Goal: Communication & Community: Answer question/provide support

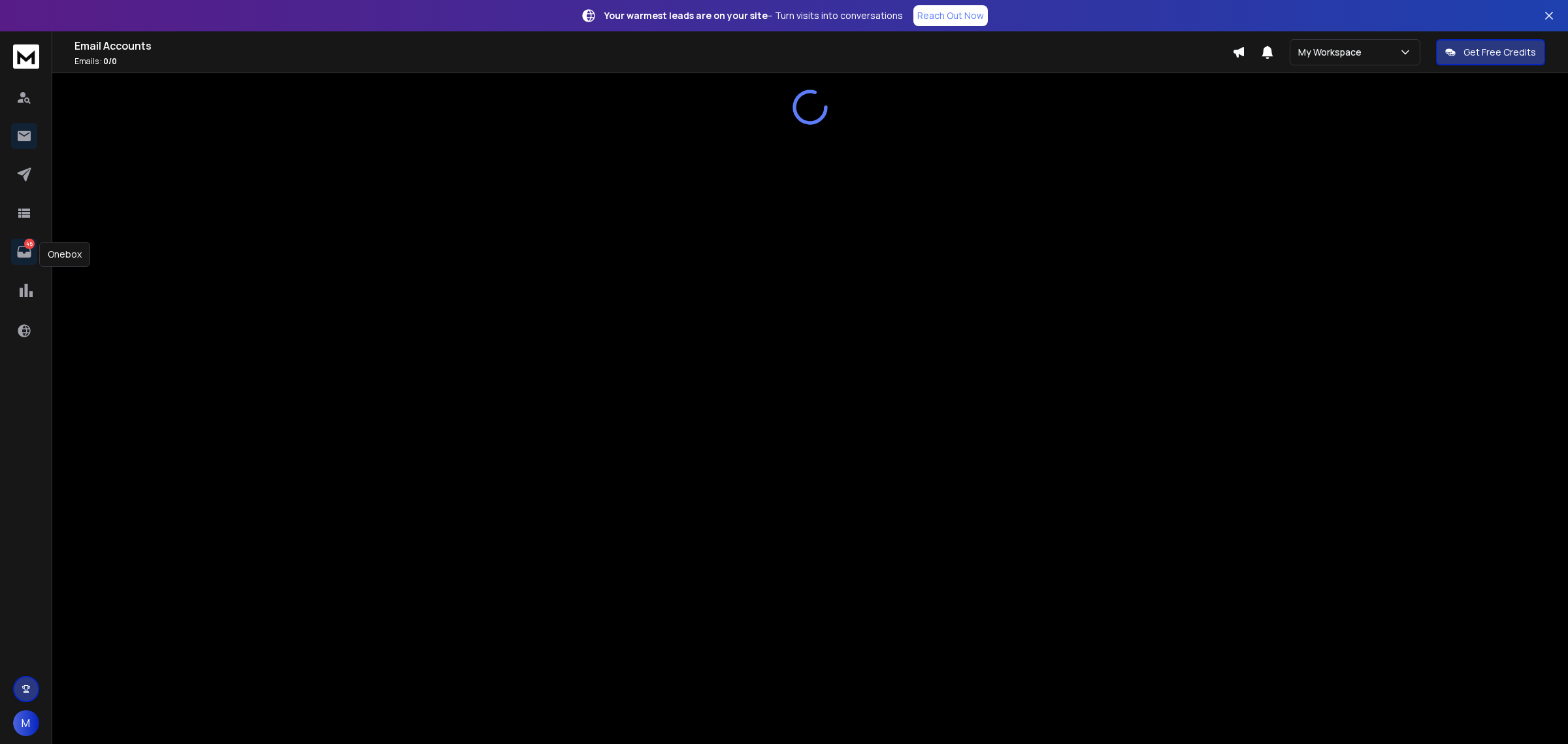
click at [24, 254] on icon at bounding box center [24, 251] width 16 height 16
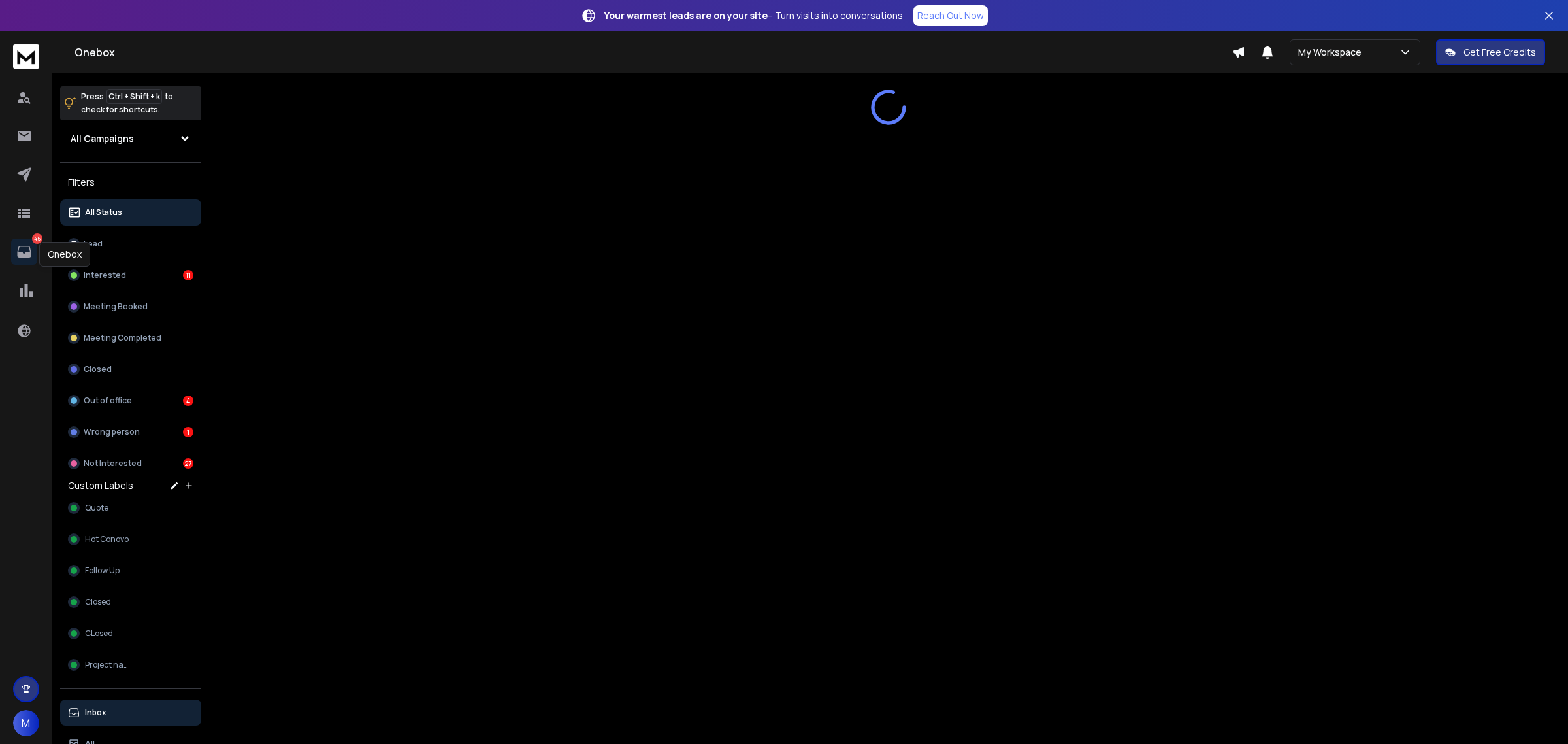
click at [26, 254] on icon at bounding box center [23, 251] width 14 height 12
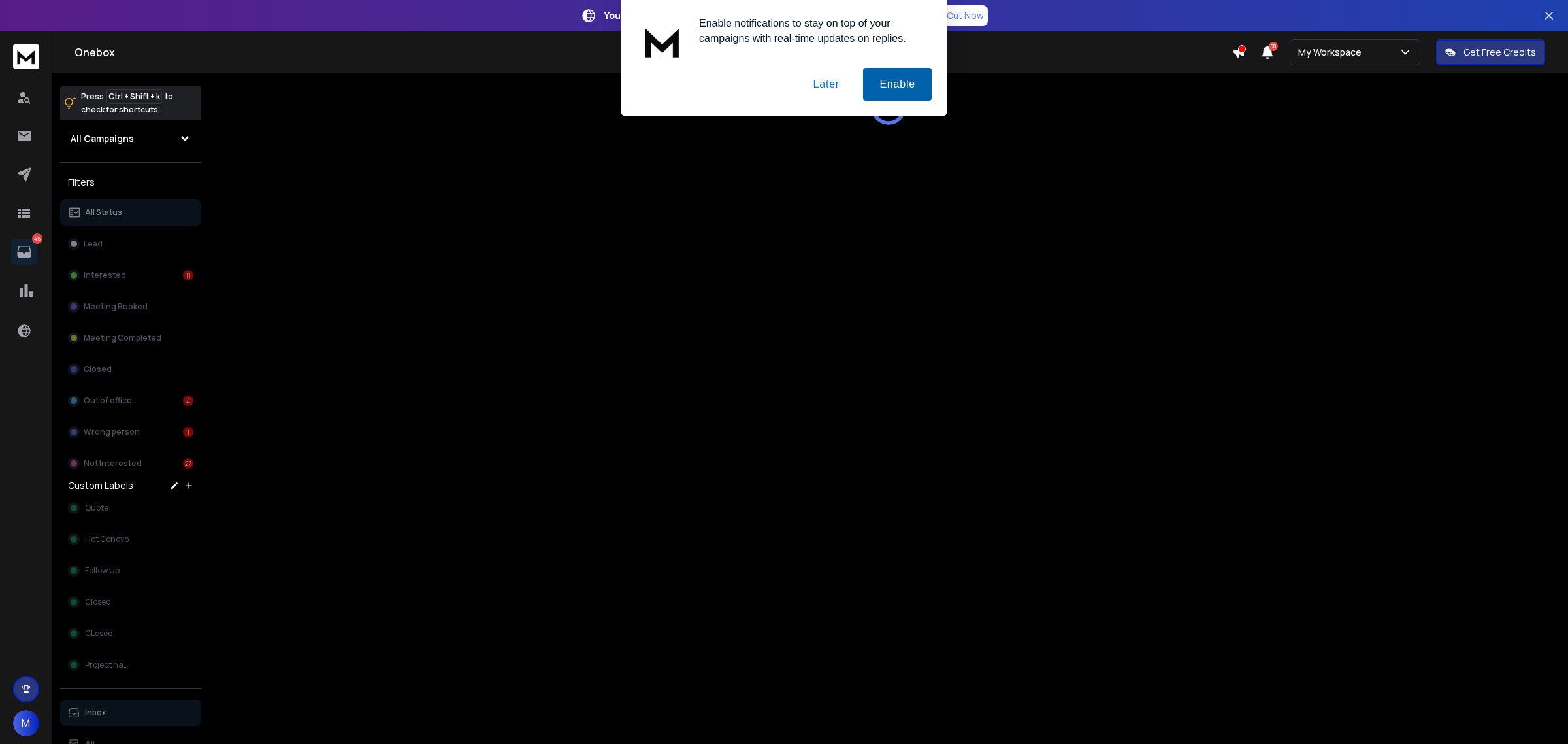
click at [890, 78] on button "Enable" at bounding box center [897, 84] width 68 height 32
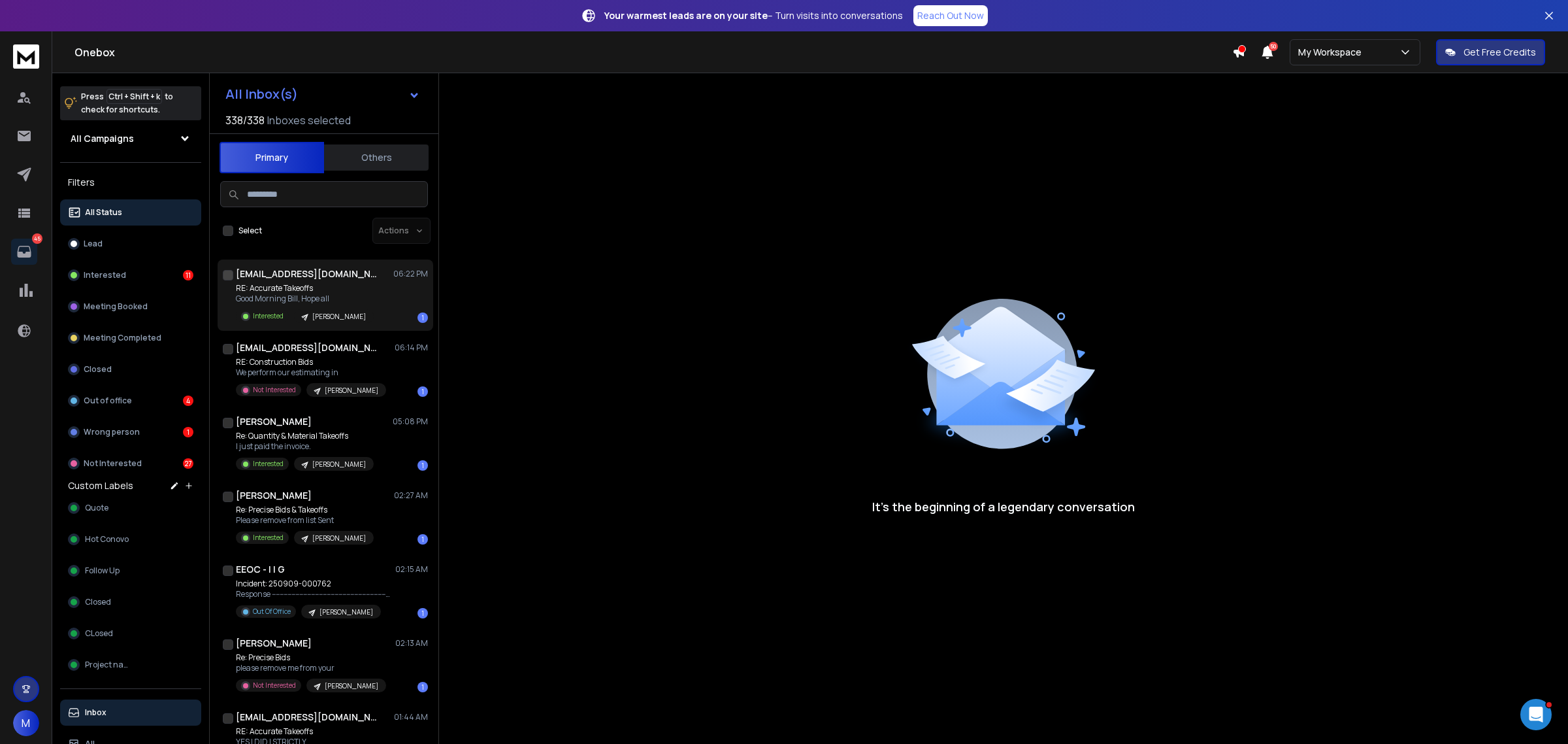
click at [329, 273] on h1 "[EMAIL_ADDRESS][DOMAIN_NAME]" at bounding box center [308, 274] width 144 height 13
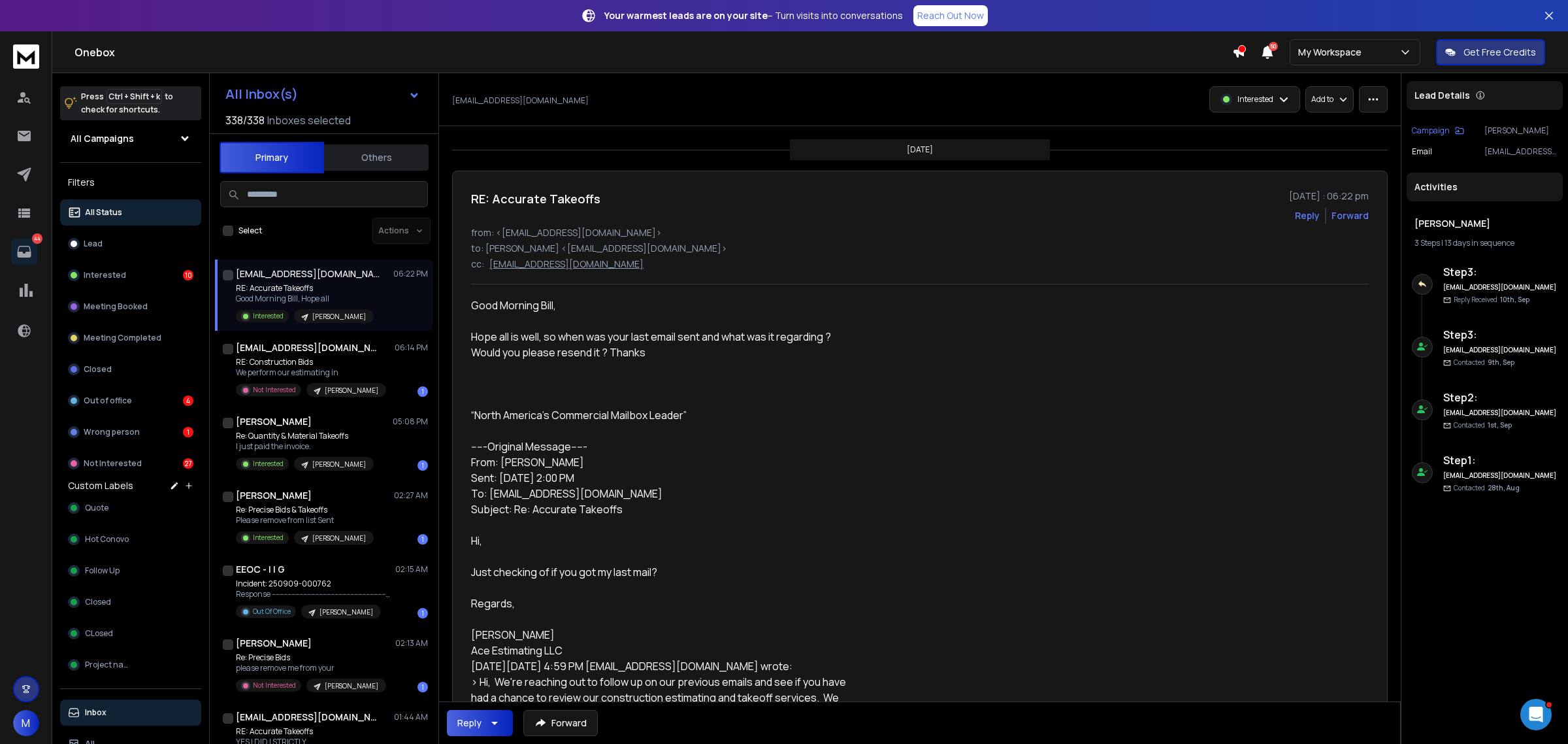
scroll to position [245, 0]
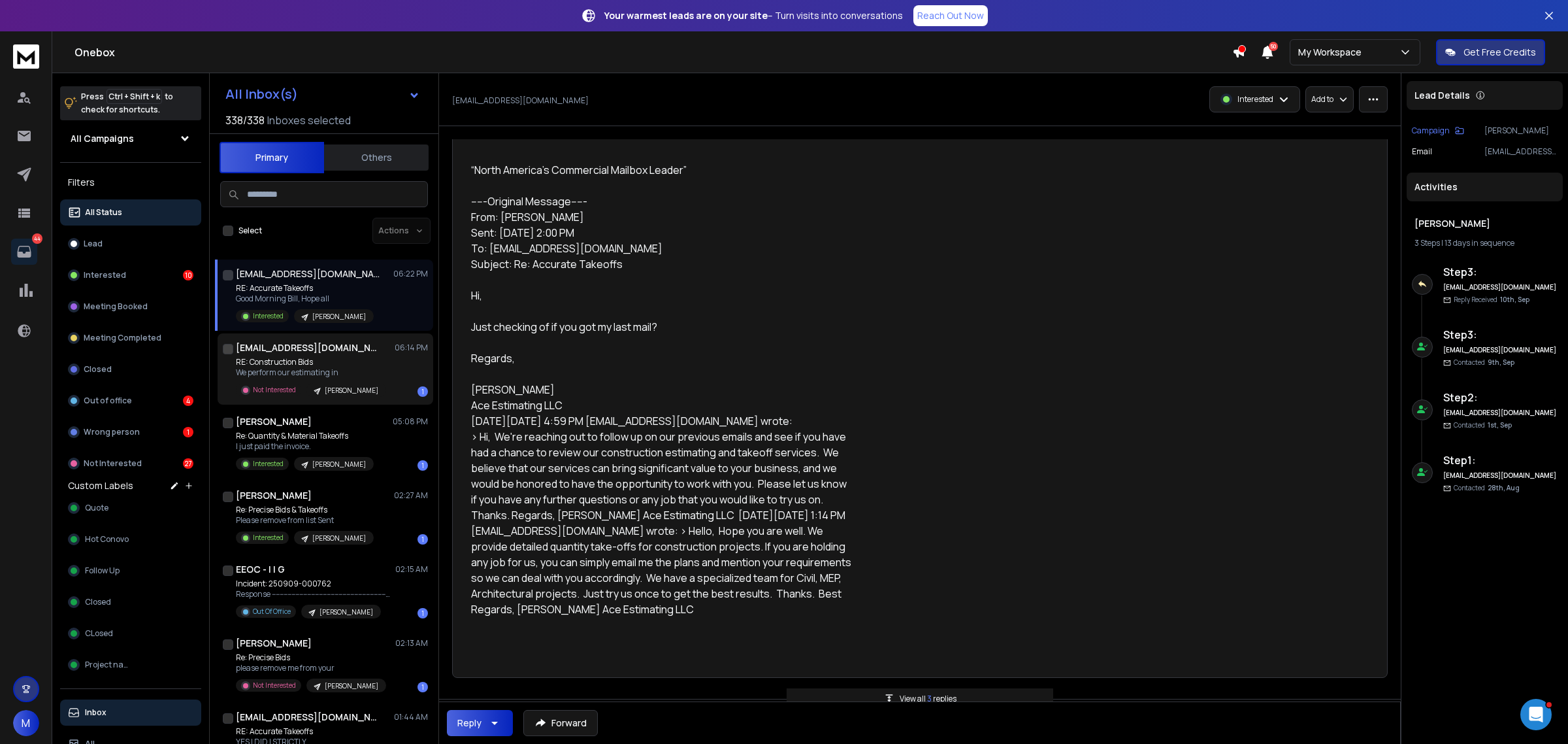
click at [390, 367] on div "RE: Construction Bids We perform our estimating in Not Interested Ace Raza Ahma…" at bounding box center [332, 376] width 192 height 40
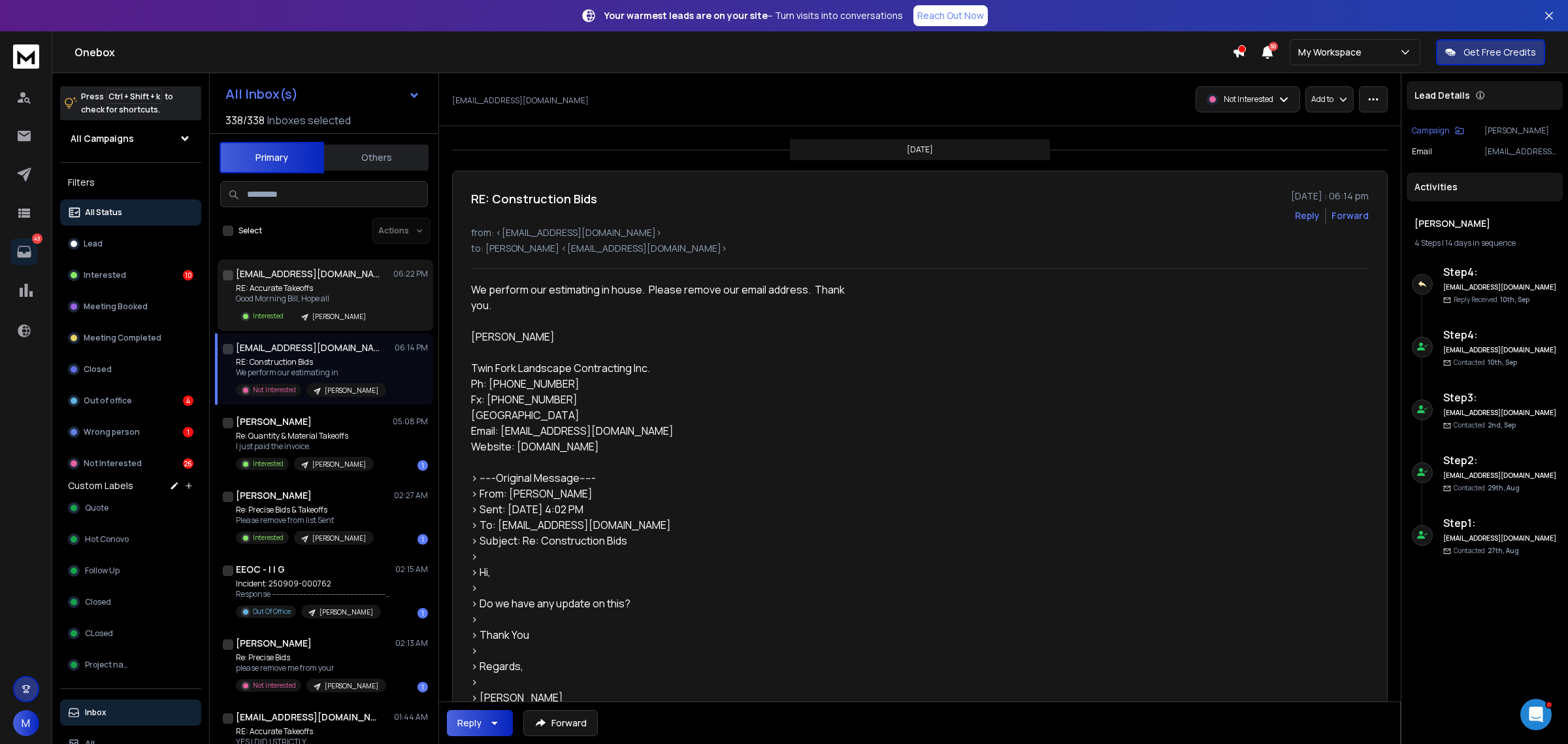
click at [399, 290] on div "RE: Accurate Takeoffs Good Morning Bill, Hope all Interested Ace Raza Ahmad" at bounding box center [332, 302] width 192 height 40
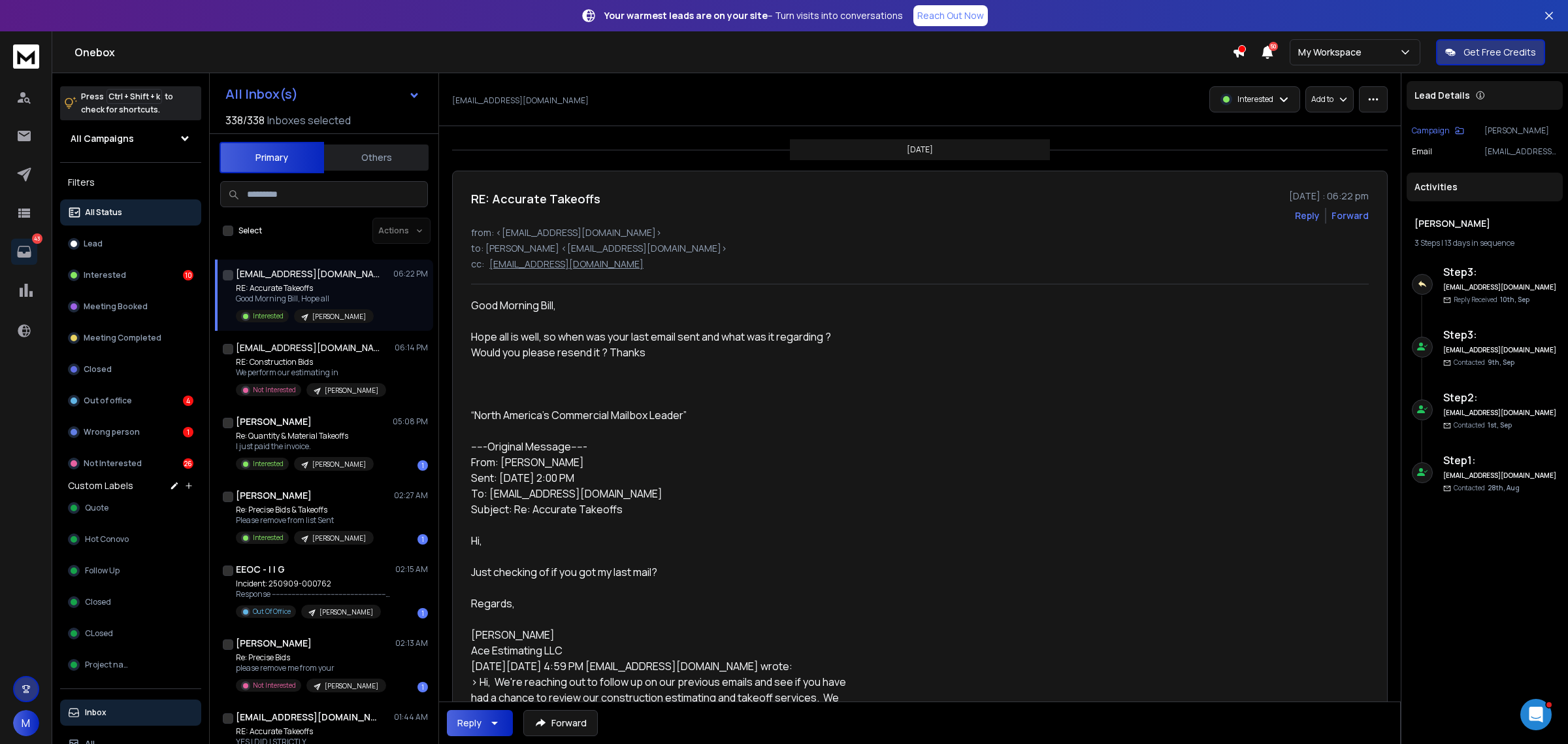
click at [461, 723] on div "Reply" at bounding box center [469, 723] width 24 height 13
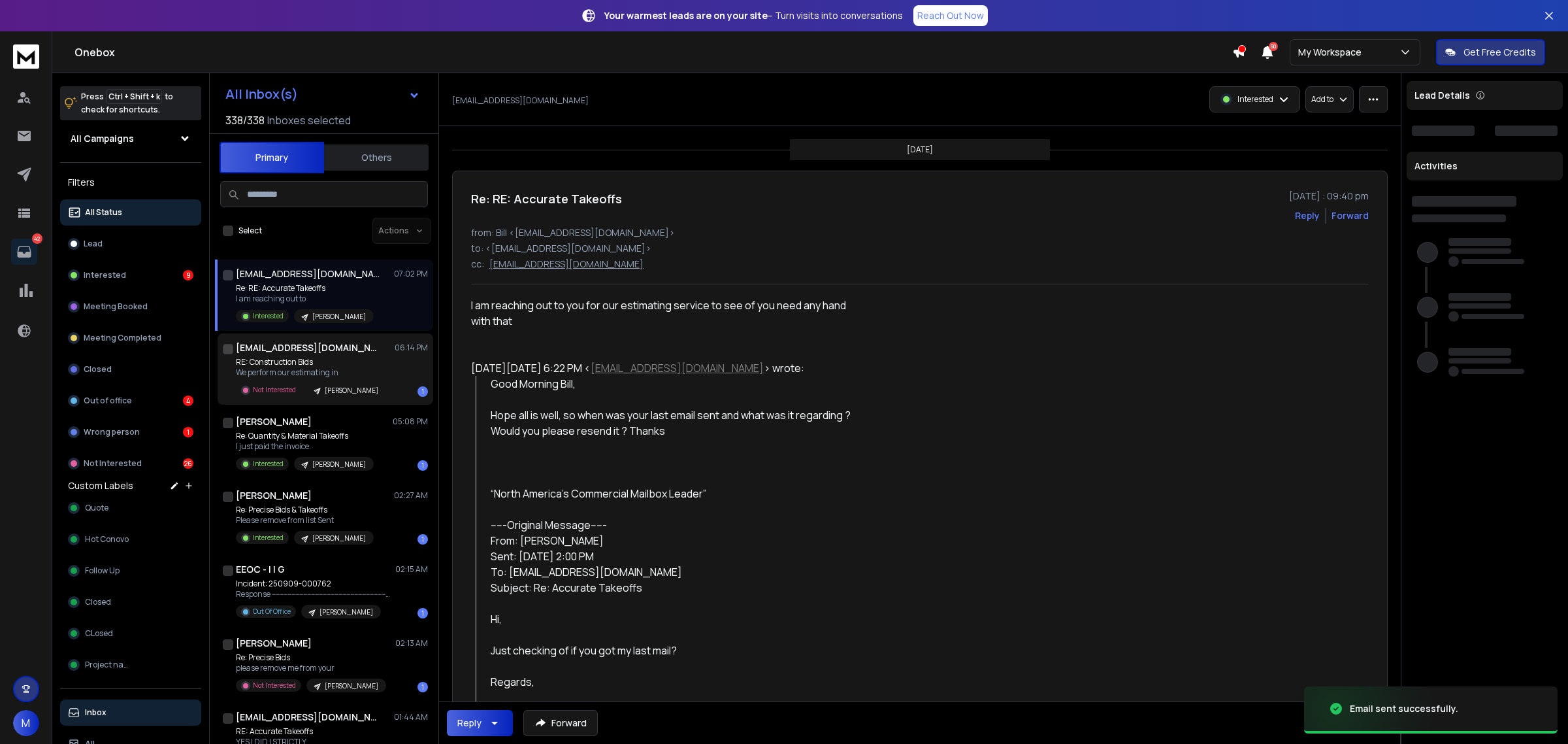
click at [364, 351] on h1 "info@twinforklandscapecontracting.com" at bounding box center [308, 348] width 144 height 13
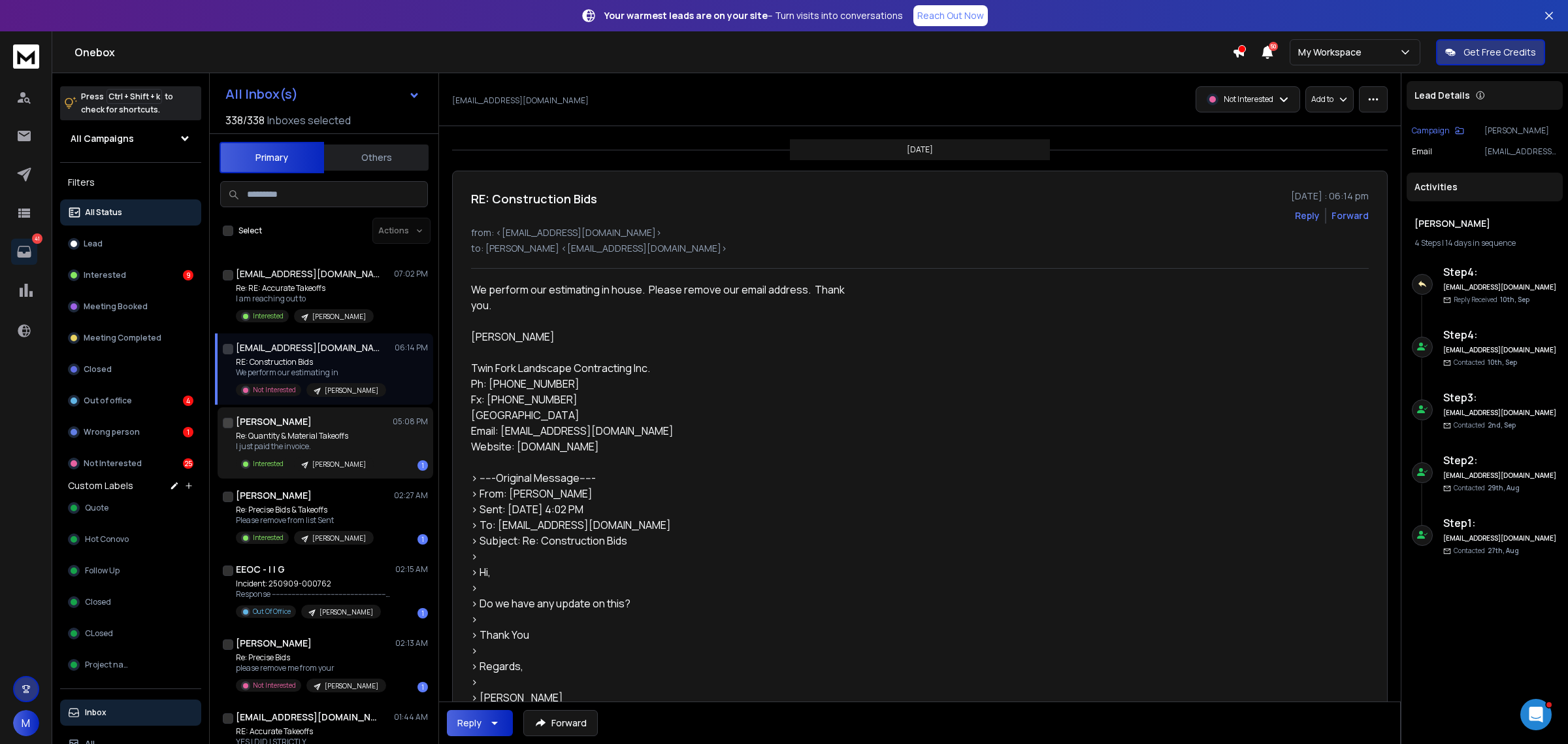
click at [358, 429] on div "John Reidy 05:08 PM Re: Quantity & Material Takeoffs I just paid the invoice. I…" at bounding box center [332, 443] width 192 height 55
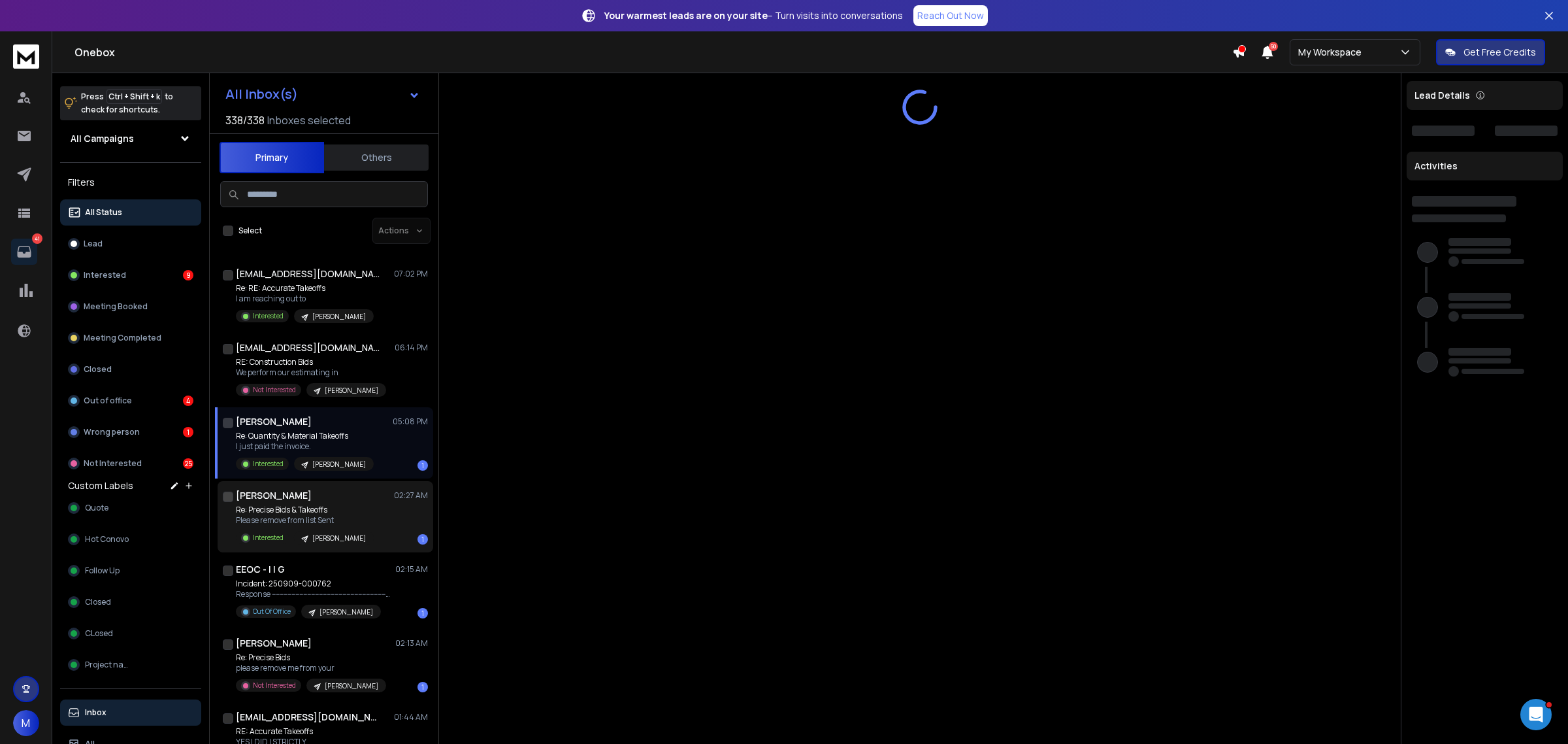
click at [351, 499] on div "Alison 02:27 AM" at bounding box center [332, 495] width 192 height 13
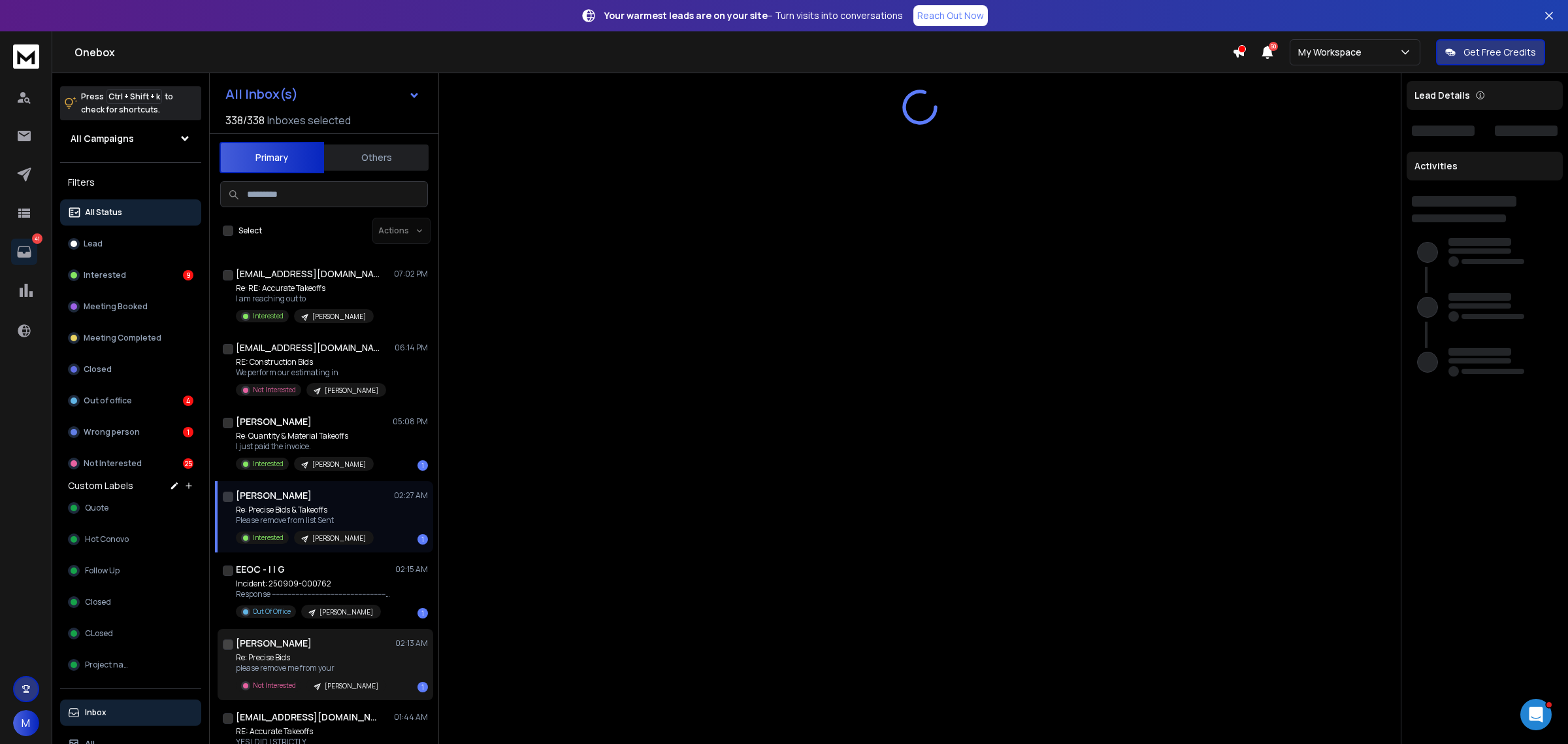
click at [347, 656] on p "Re: Precise Bids" at bounding box center [311, 656] width 150 height 10
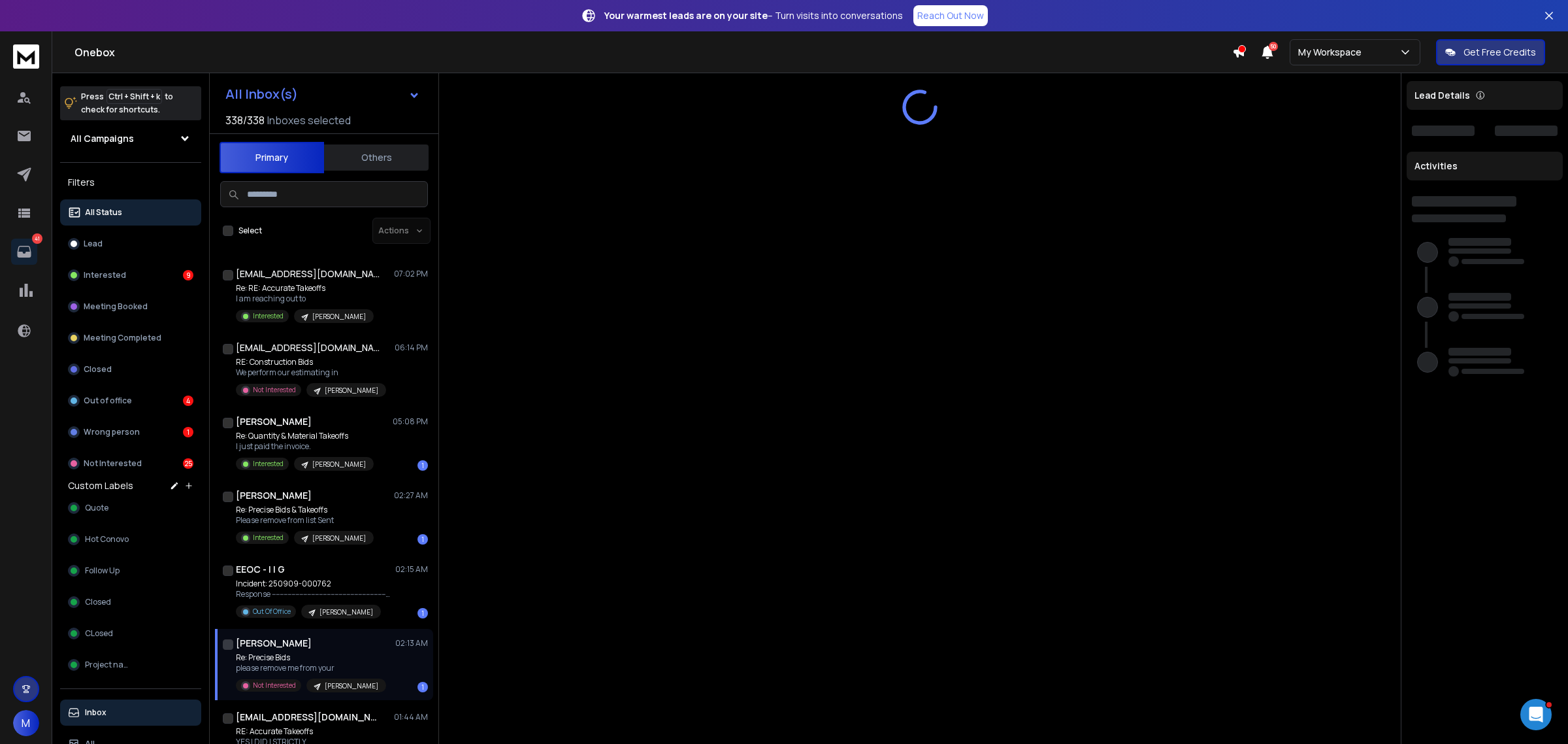
scroll to position [82, 0]
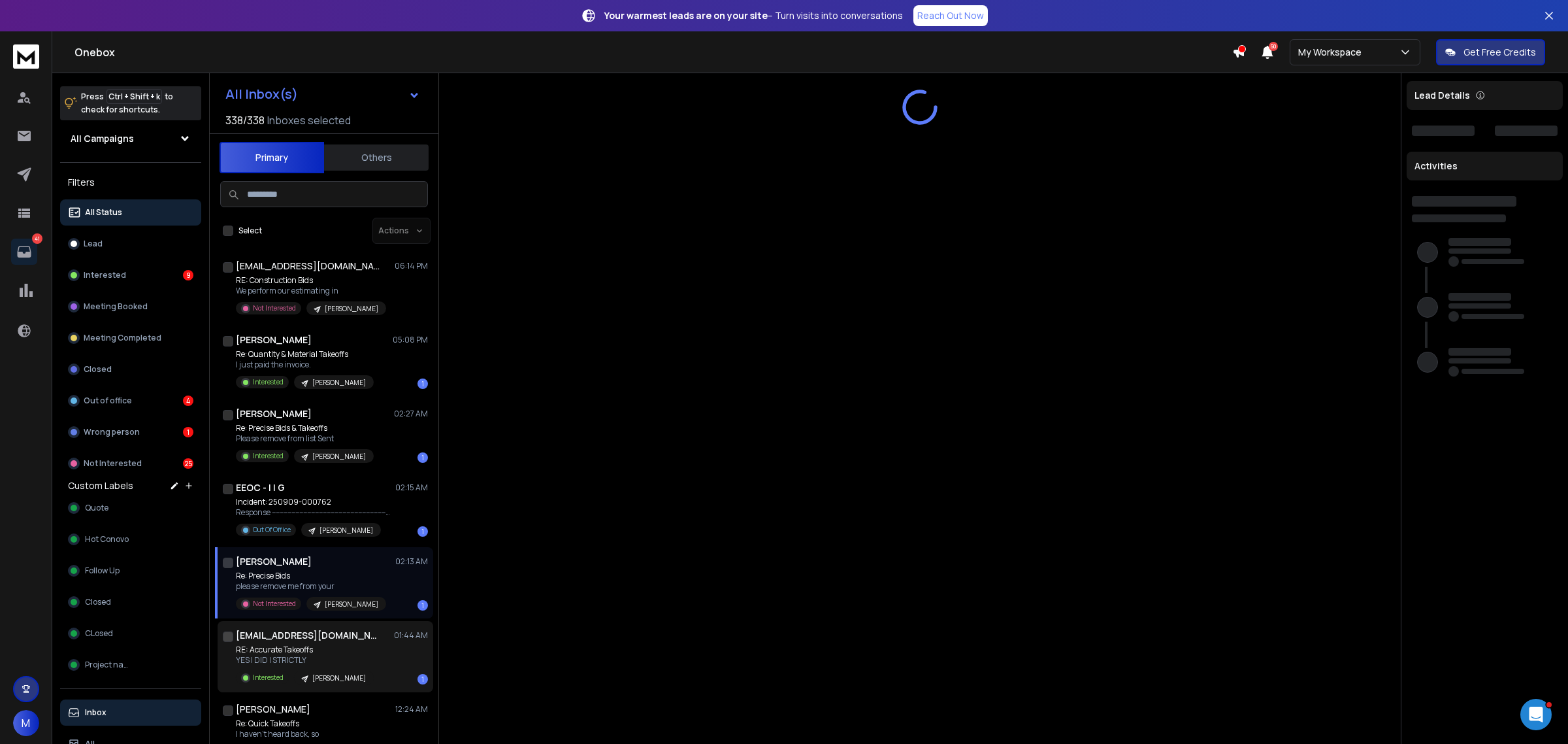
click at [368, 645] on p "RE: Accurate Takeoffs" at bounding box center [305, 649] width 138 height 10
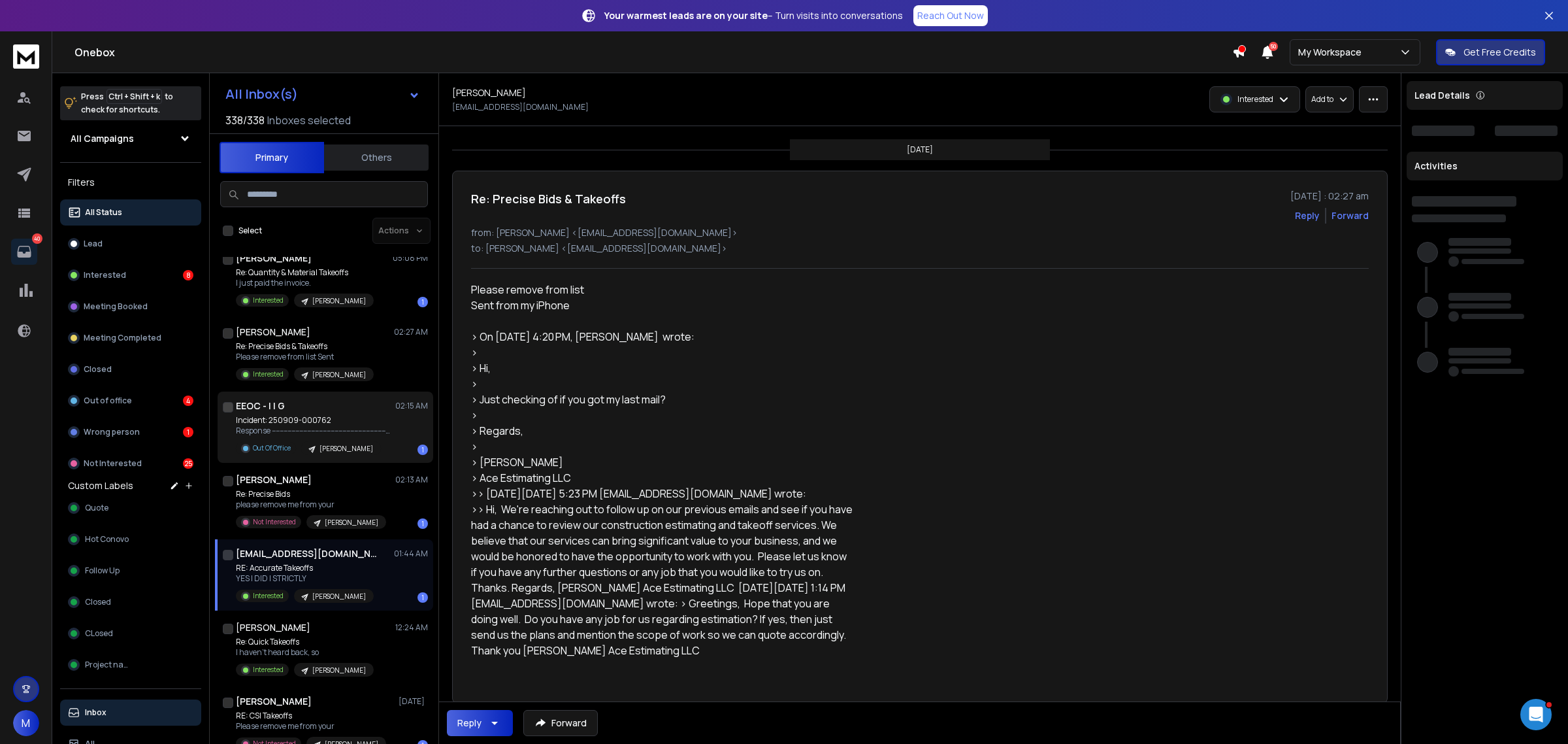
scroll to position [245, 0]
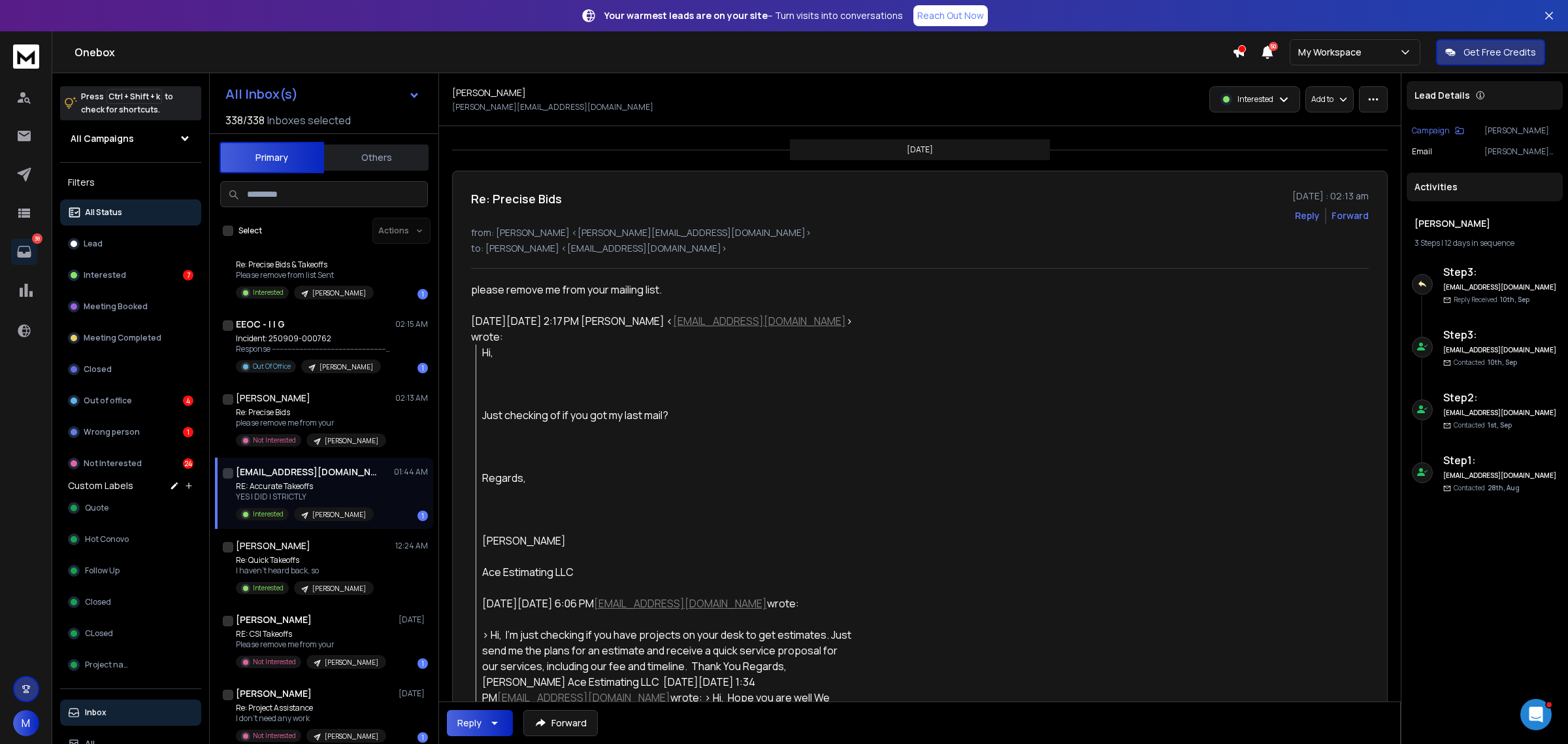
click at [373, 481] on div "RE: Accurate Takeoffs YES I DID I STRICTLY Interested Ace Raza Ahmad 1" at bounding box center [332, 501] width 192 height 40
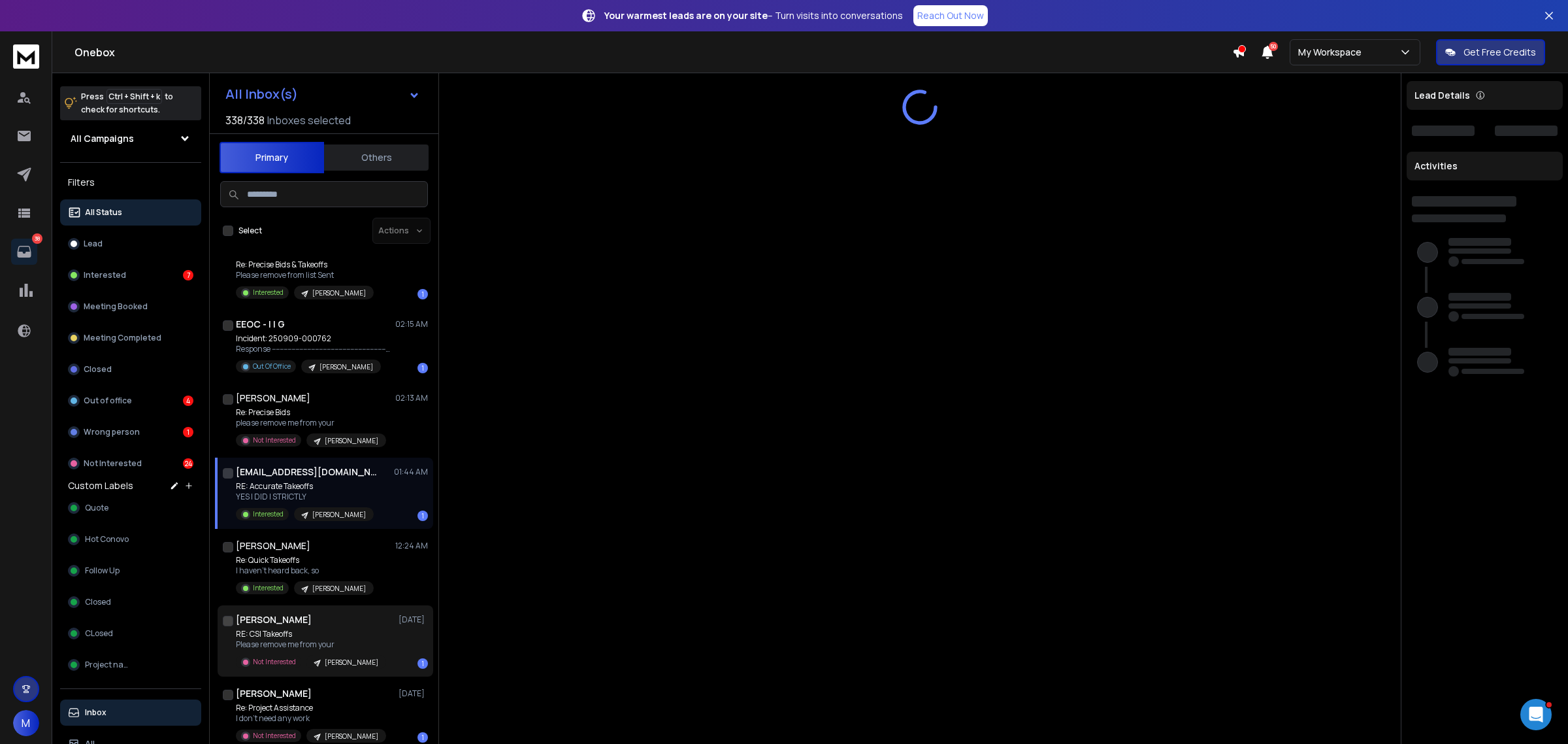
click at [374, 618] on div "Brian Chelgren 09 Sep" at bounding box center [332, 620] width 192 height 13
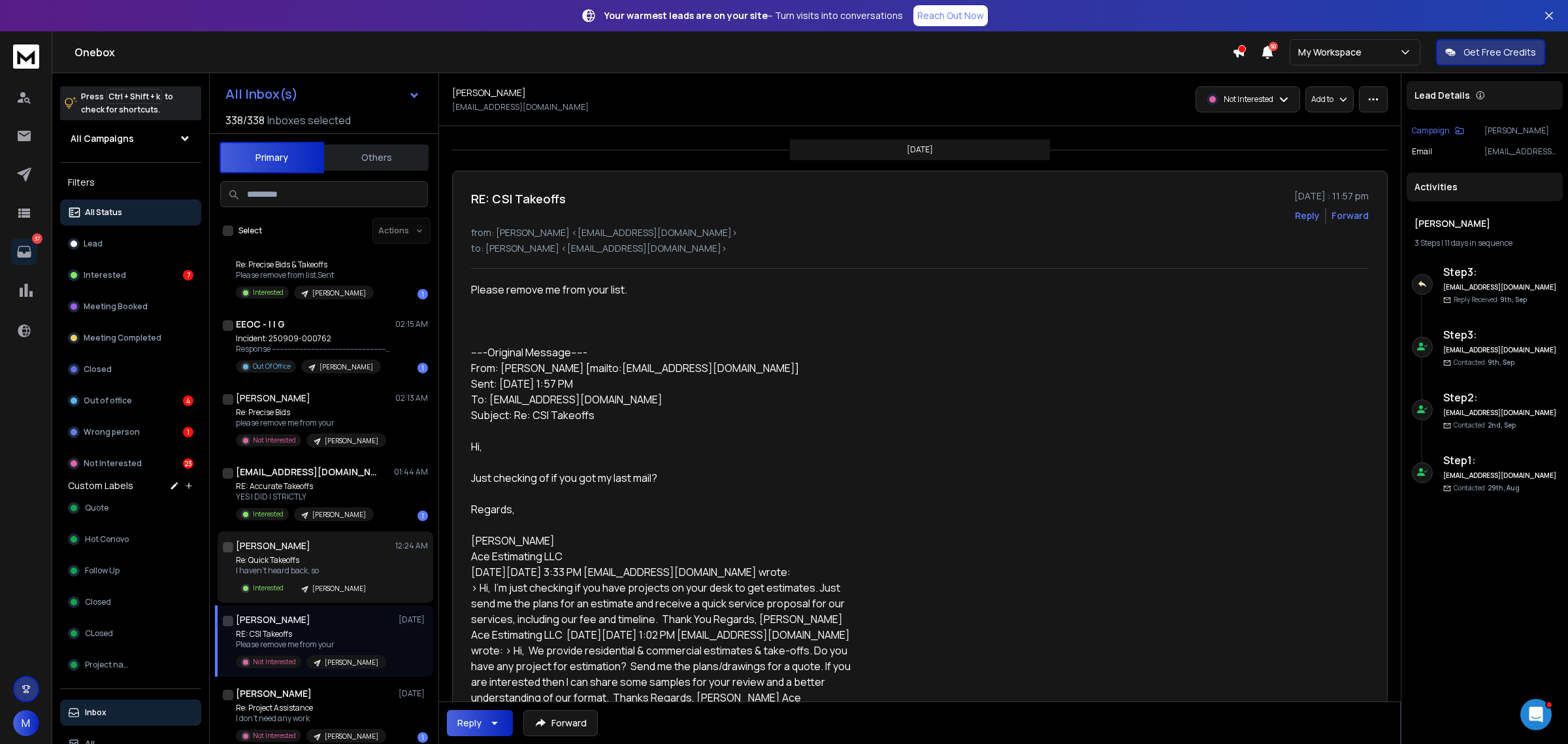
scroll to position [408, 0]
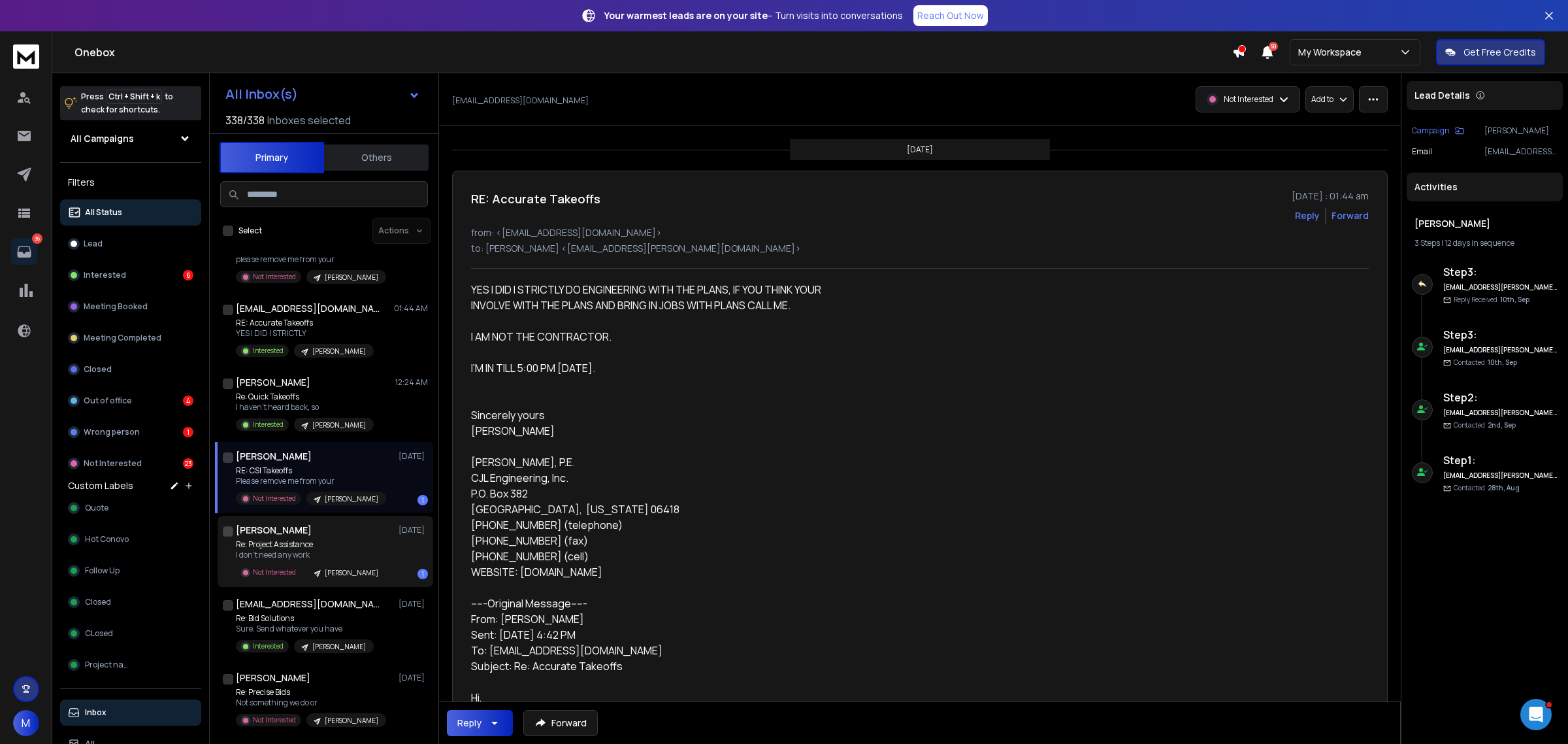
click at [381, 518] on div "Neil Mainey 09 Sep Re: Project Assistance I don’t need any work Not Interested …" at bounding box center [325, 550] width 216 height 71
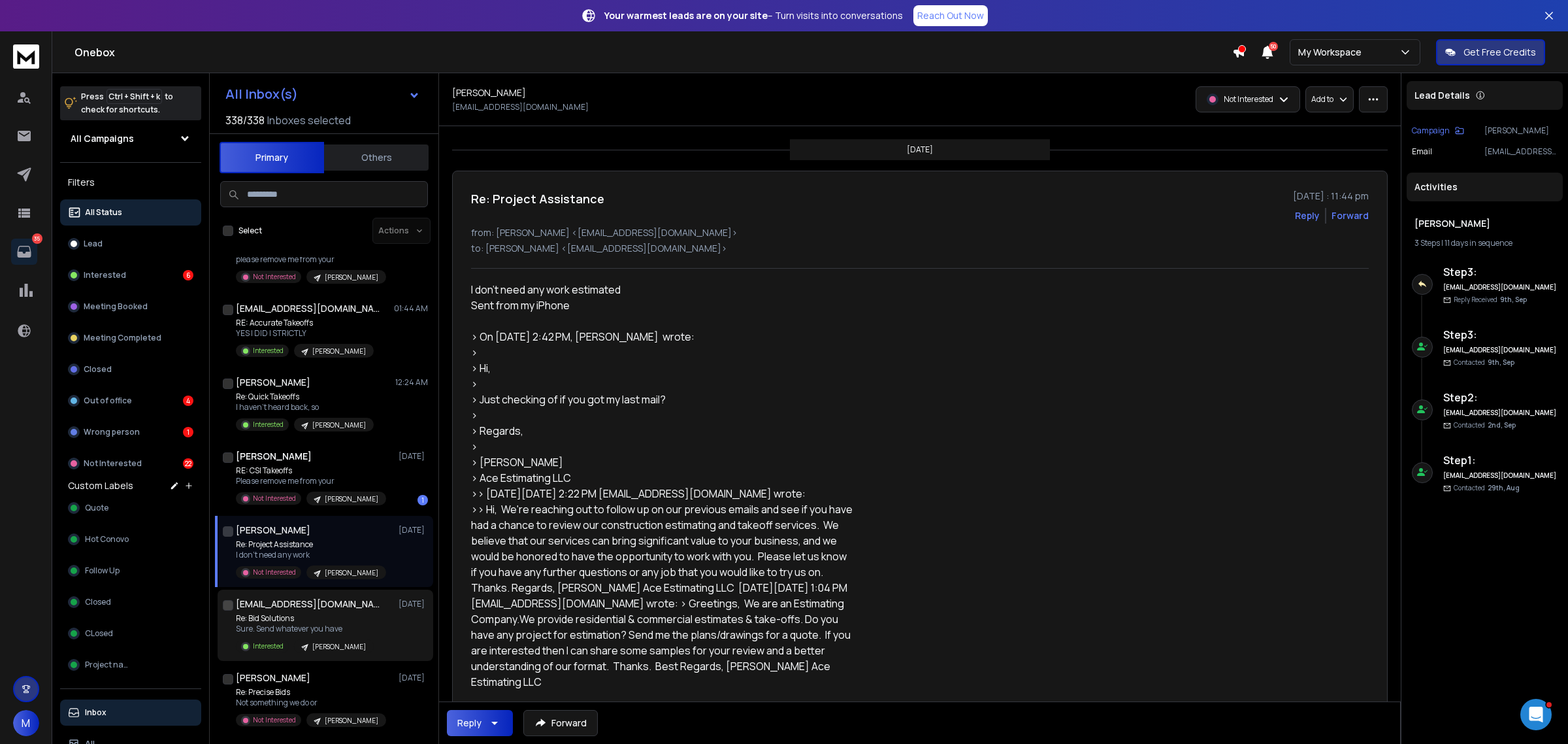
click at [368, 616] on p "Re: Bid Solutions" at bounding box center [305, 618] width 138 height 10
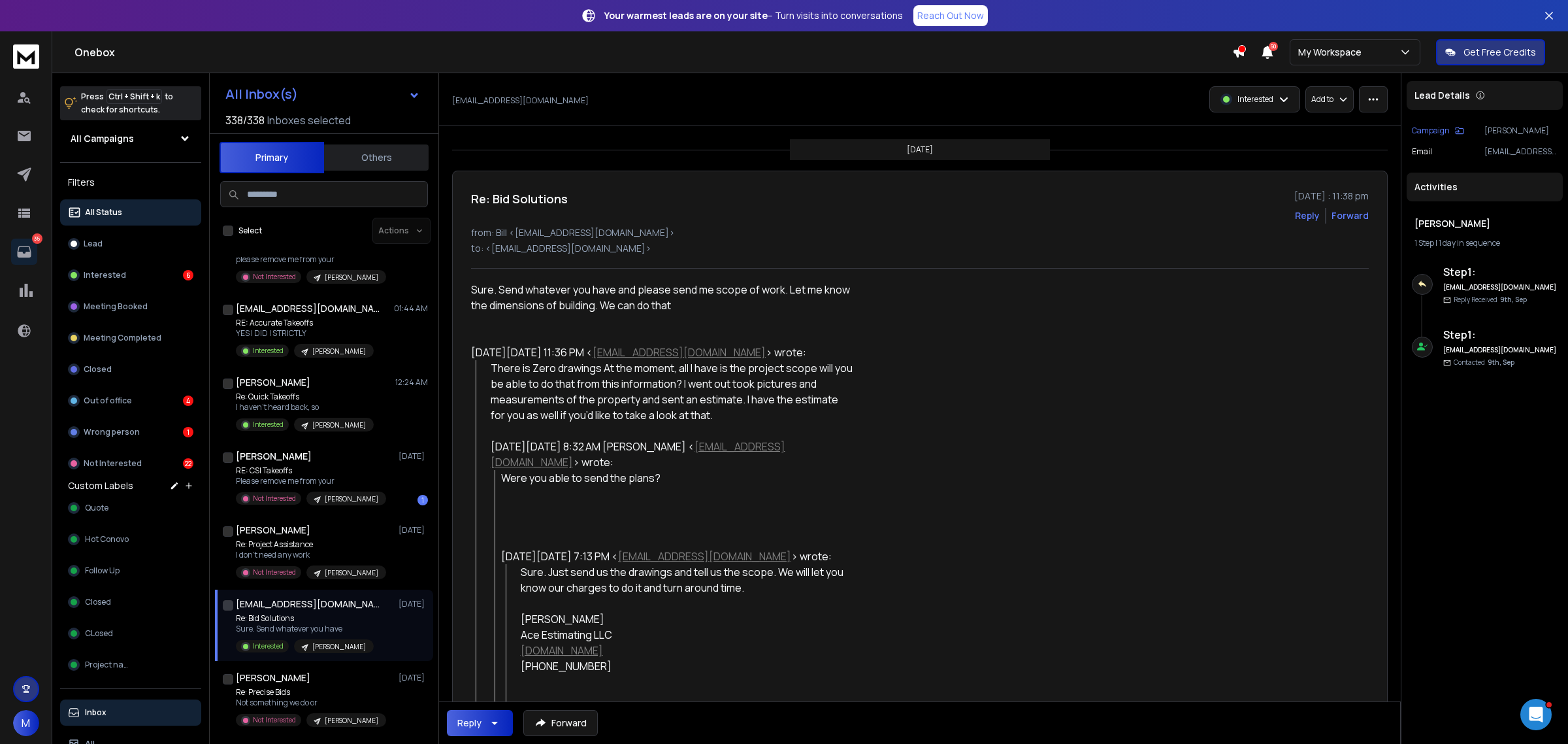
click at [466, 721] on div "Reply" at bounding box center [469, 723] width 24 height 13
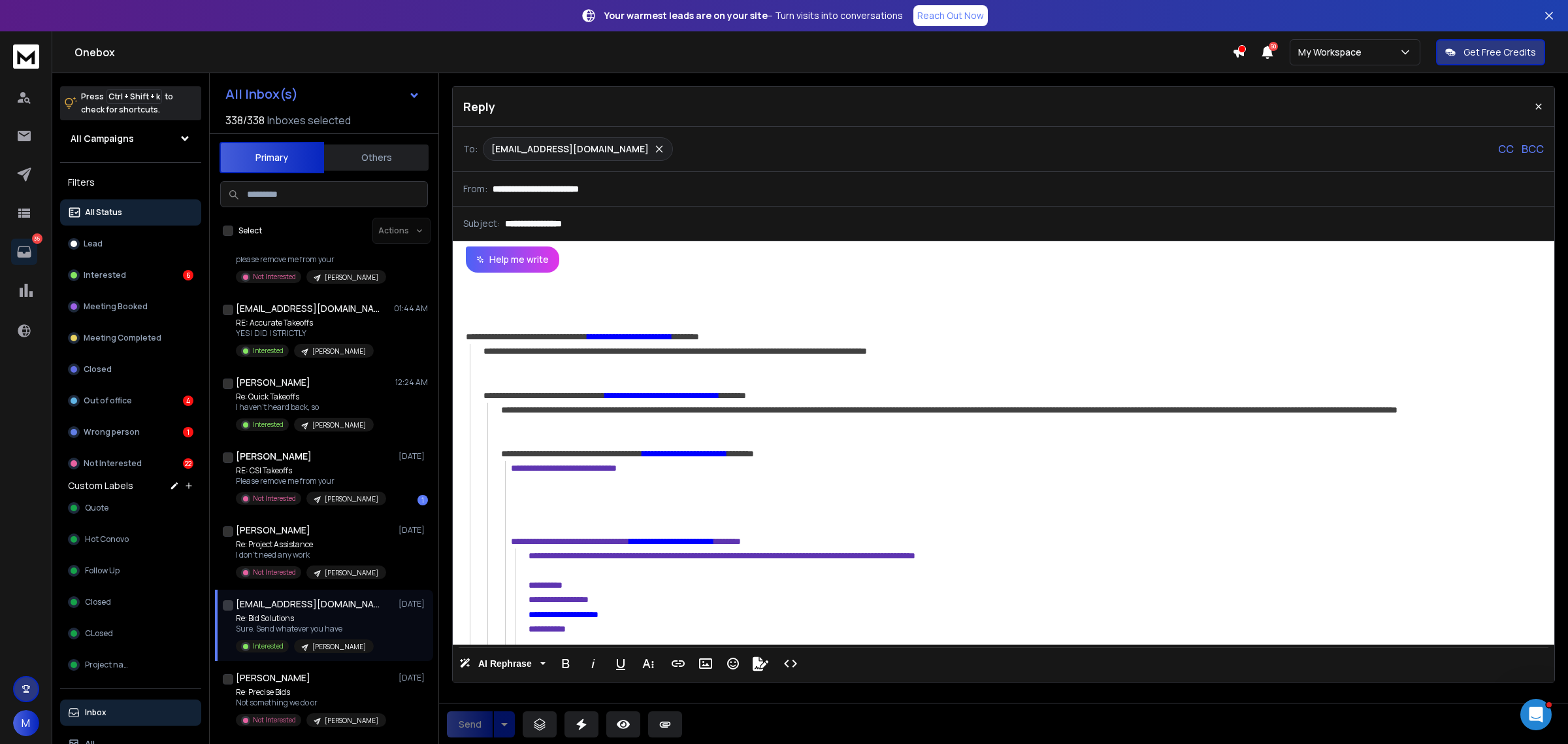
click at [554, 286] on div at bounding box center [1003, 293] width 1076 height 15
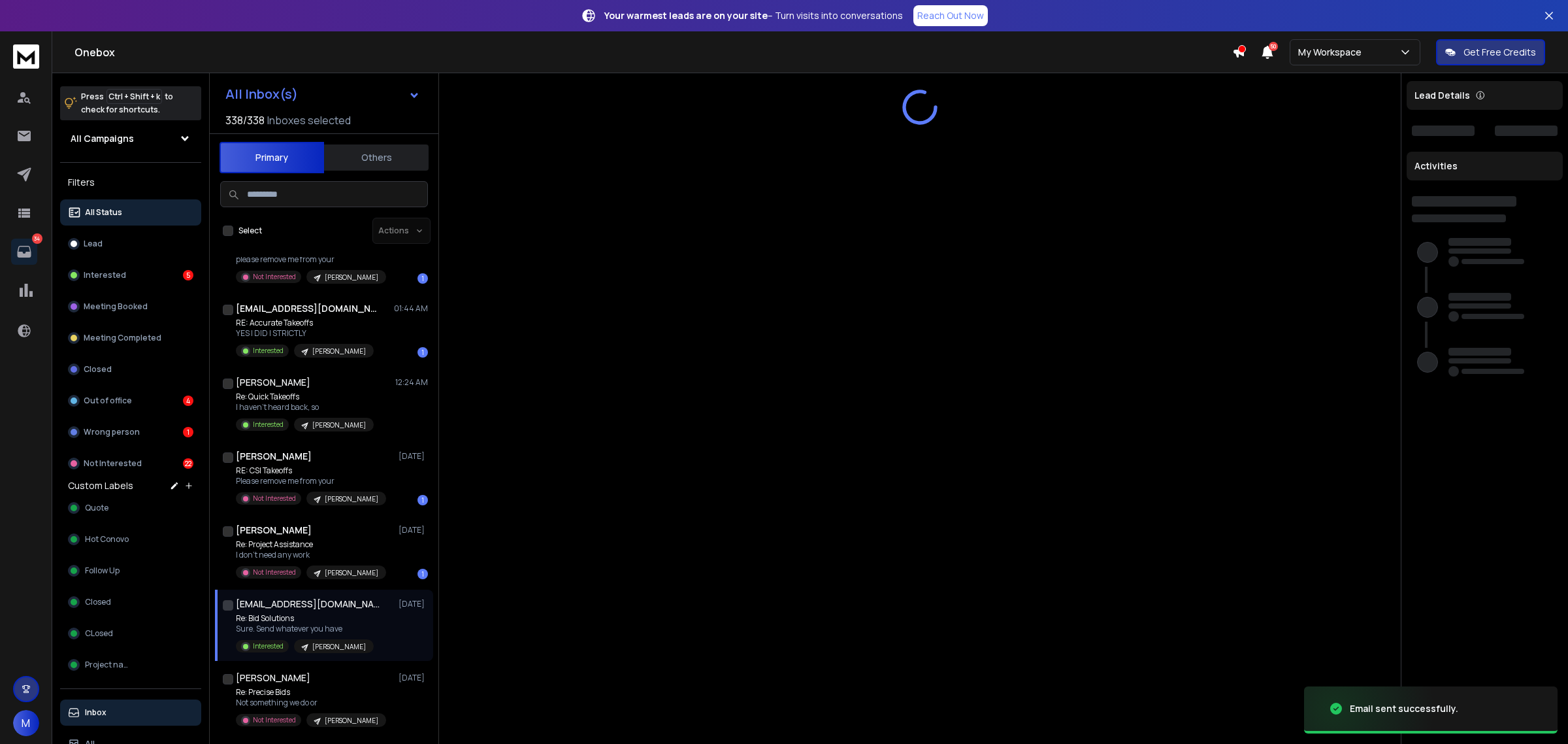
scroll to position [0, 0]
